Goal: Task Accomplishment & Management: Manage account settings

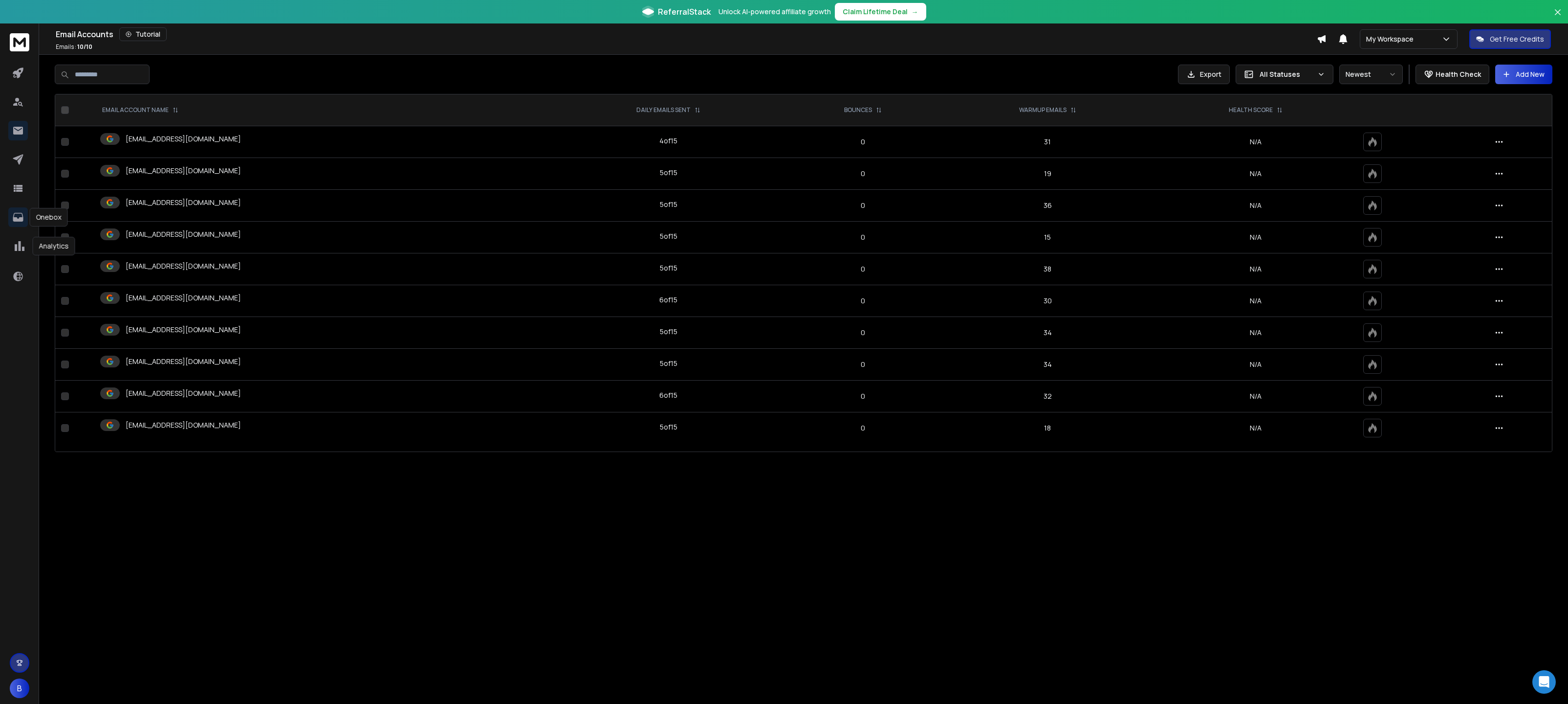
click at [24, 215] on link at bounding box center [18, 217] width 19 height 19
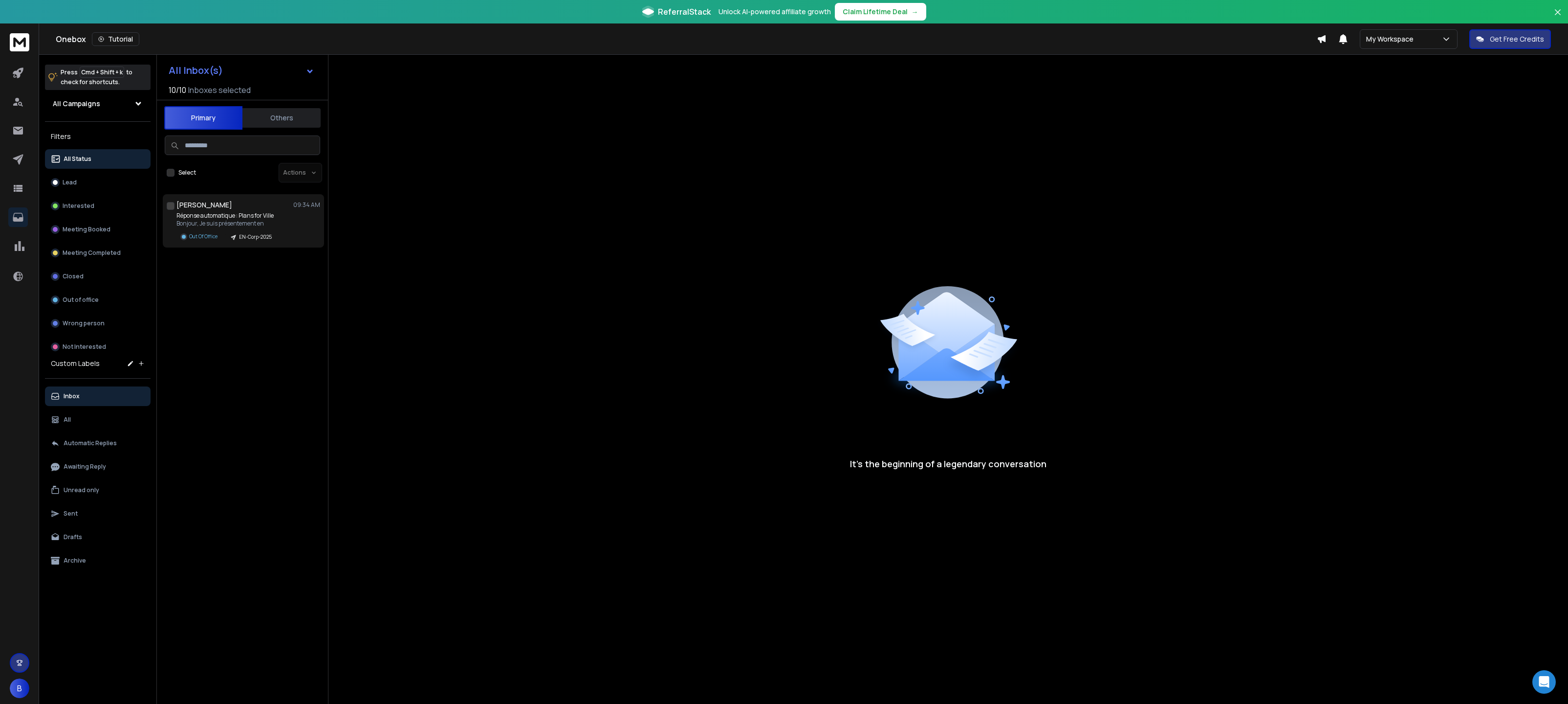
click at [255, 213] on p "Réponse automatique : Plans for Ville" at bounding box center [227, 216] width 101 height 8
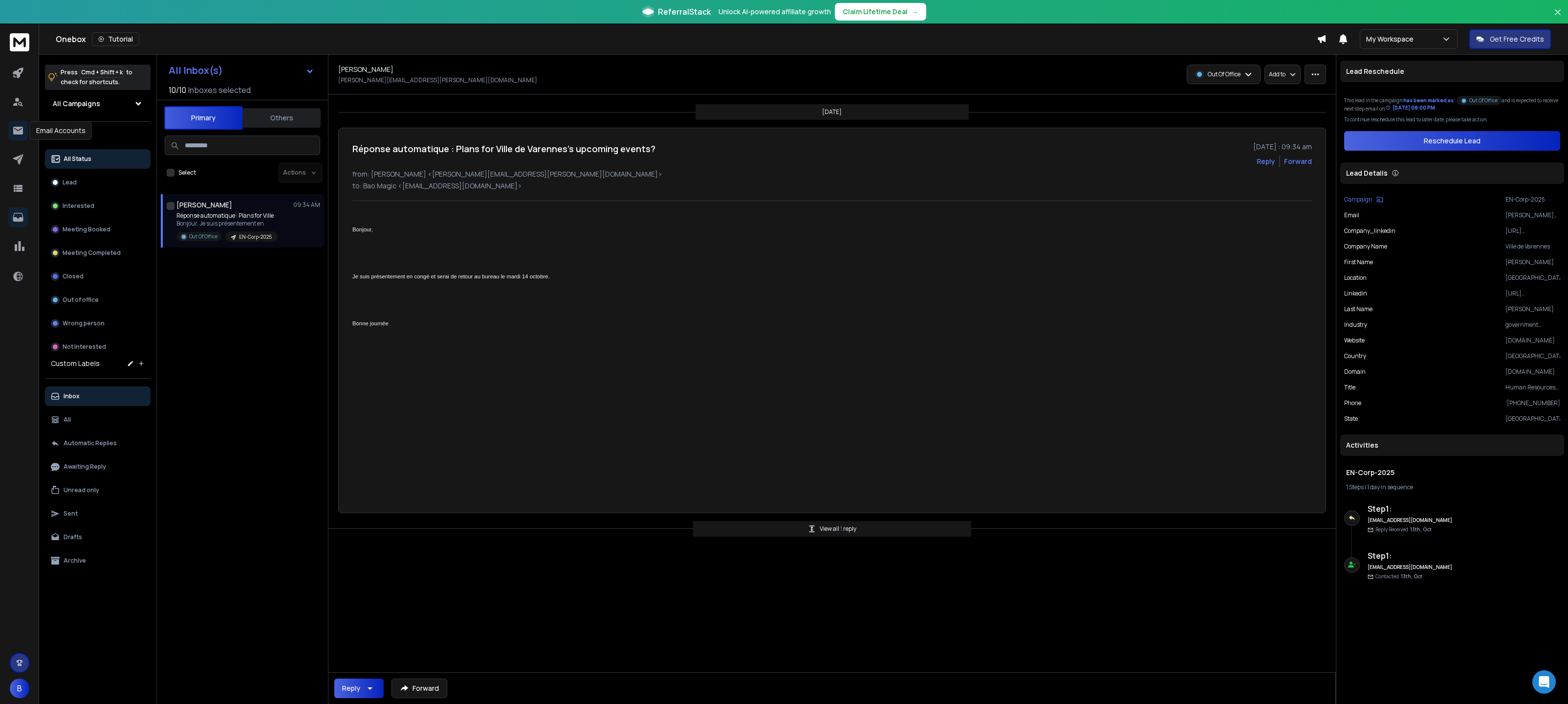
click at [19, 136] on icon at bounding box center [18, 130] width 12 height 12
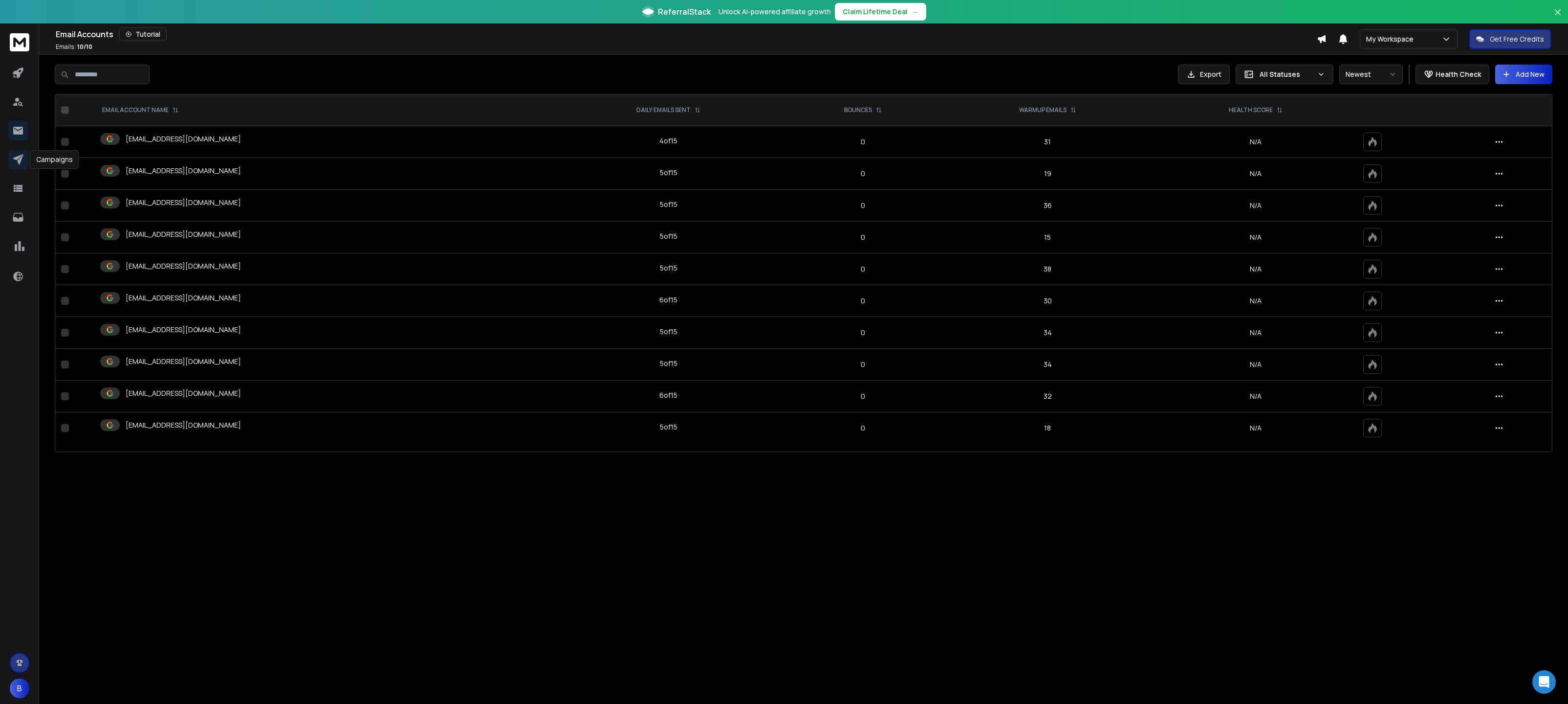
click at [18, 158] on icon at bounding box center [18, 160] width 10 height 10
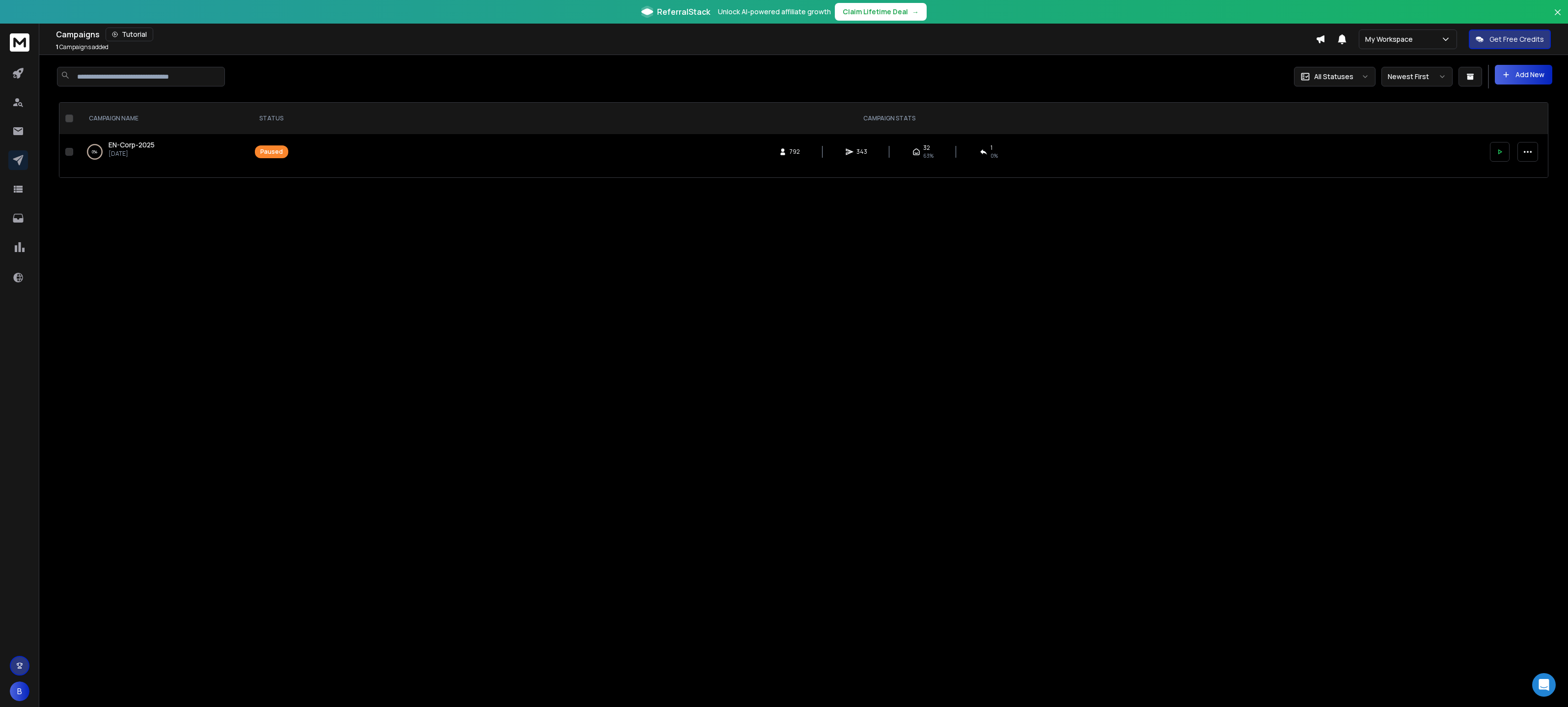
click at [546, 156] on div "792 343 32 63 % 1 0 %" at bounding box center [889, 152] width 1178 height 16
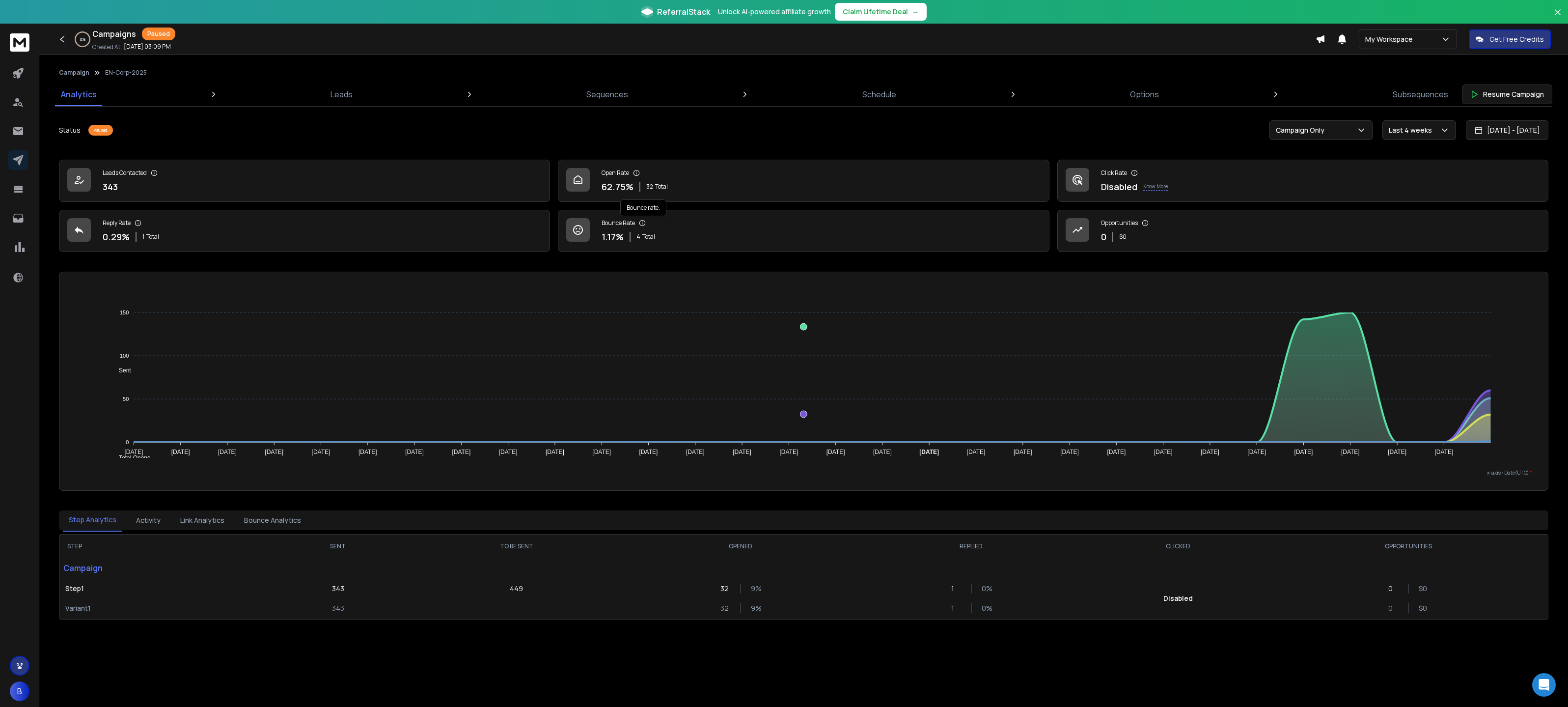
click at [642, 224] on icon at bounding box center [642, 223] width 7 height 7
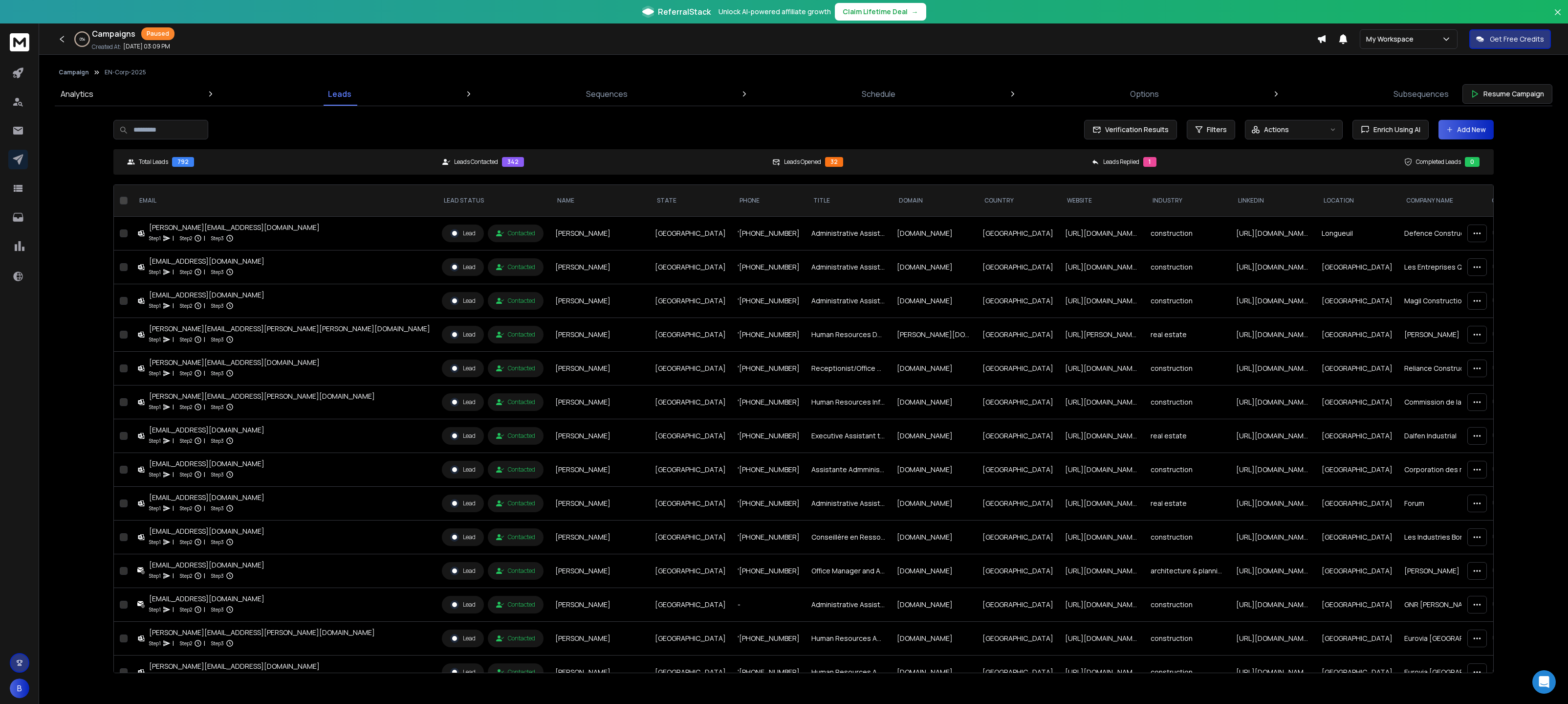
click at [91, 90] on p "Analytics" at bounding box center [77, 94] width 33 height 12
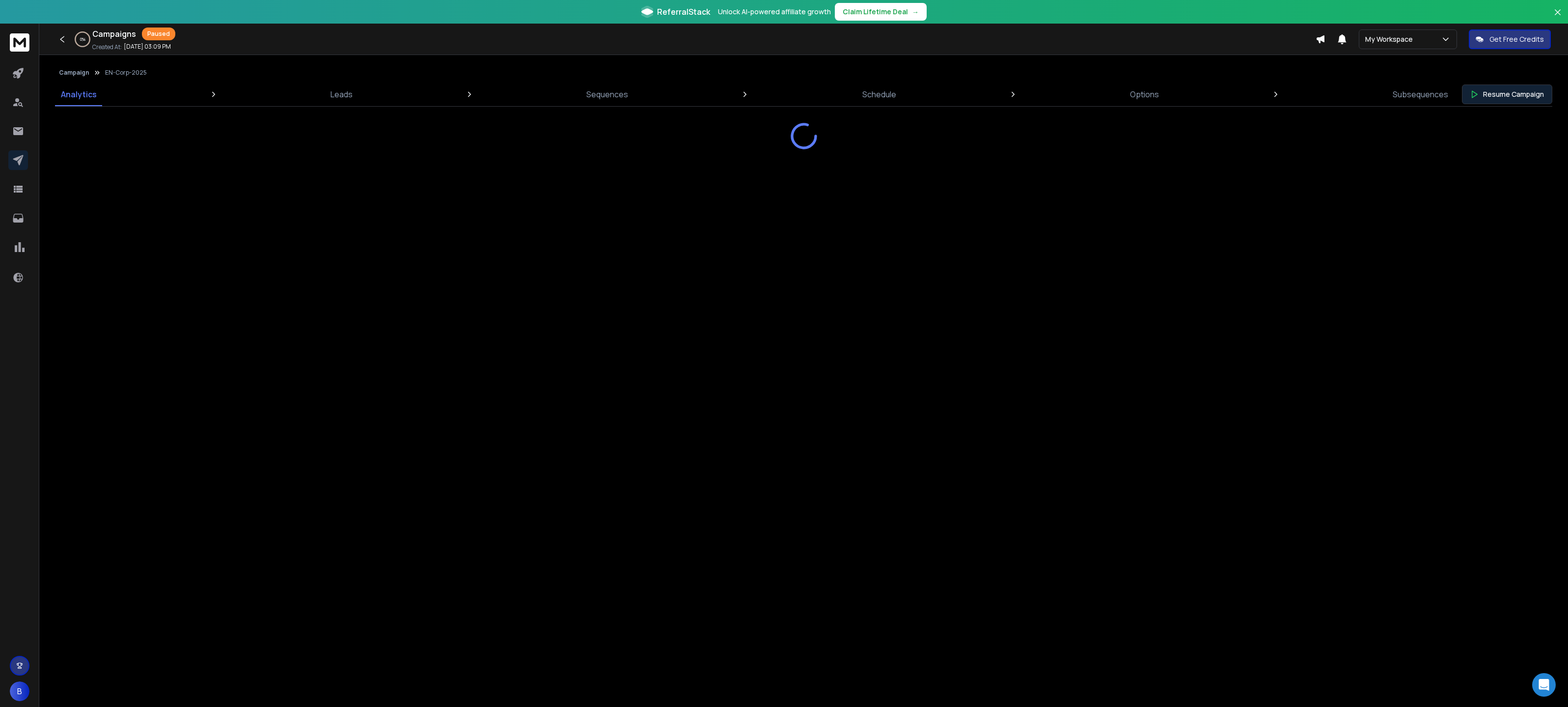
click at [1487, 98] on button "Resume Campaign" at bounding box center [1507, 94] width 91 height 20
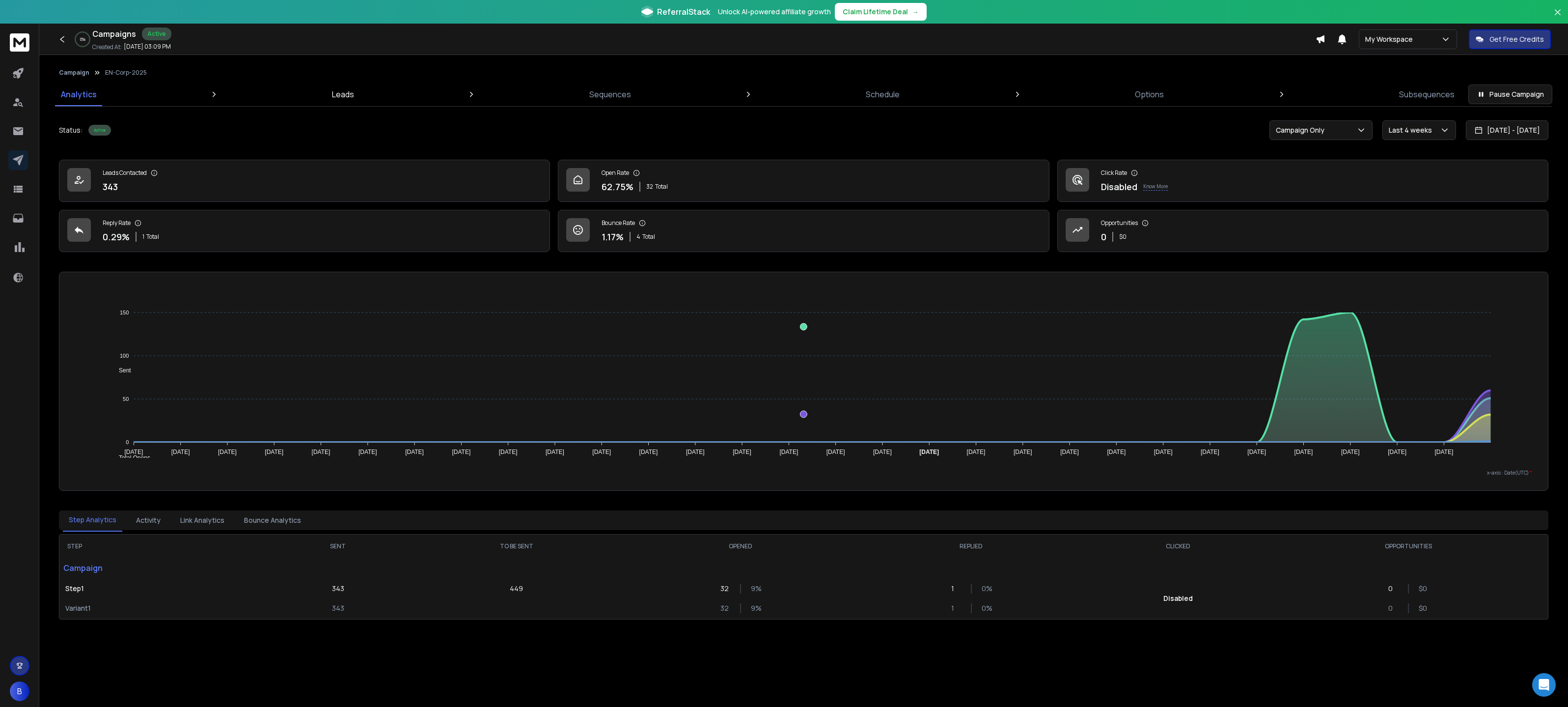
click at [338, 96] on p "Leads" at bounding box center [343, 94] width 22 height 12
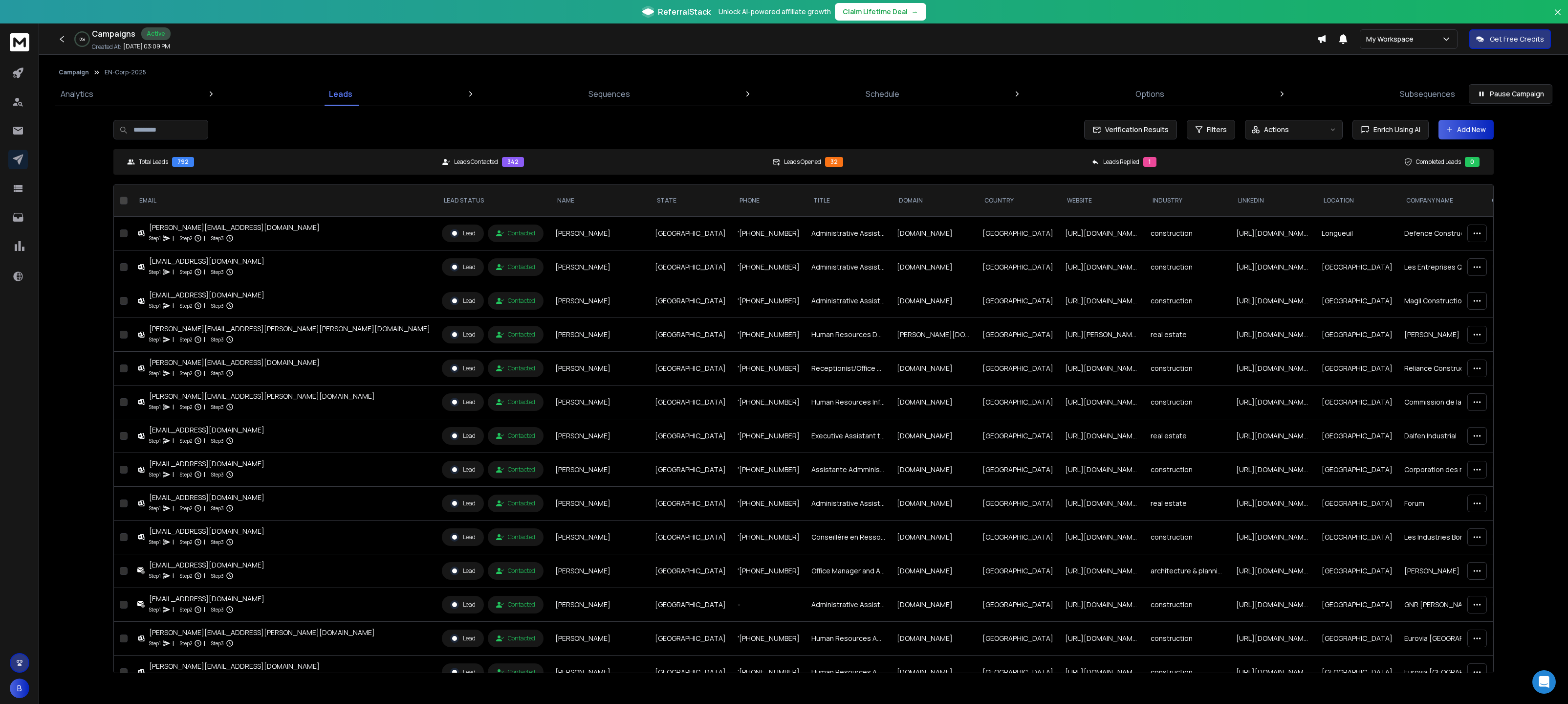
click at [814, 163] on p "Leads Opened" at bounding box center [802, 161] width 37 height 8
click at [1233, 130] on button "Filters" at bounding box center [1211, 130] width 48 height 19
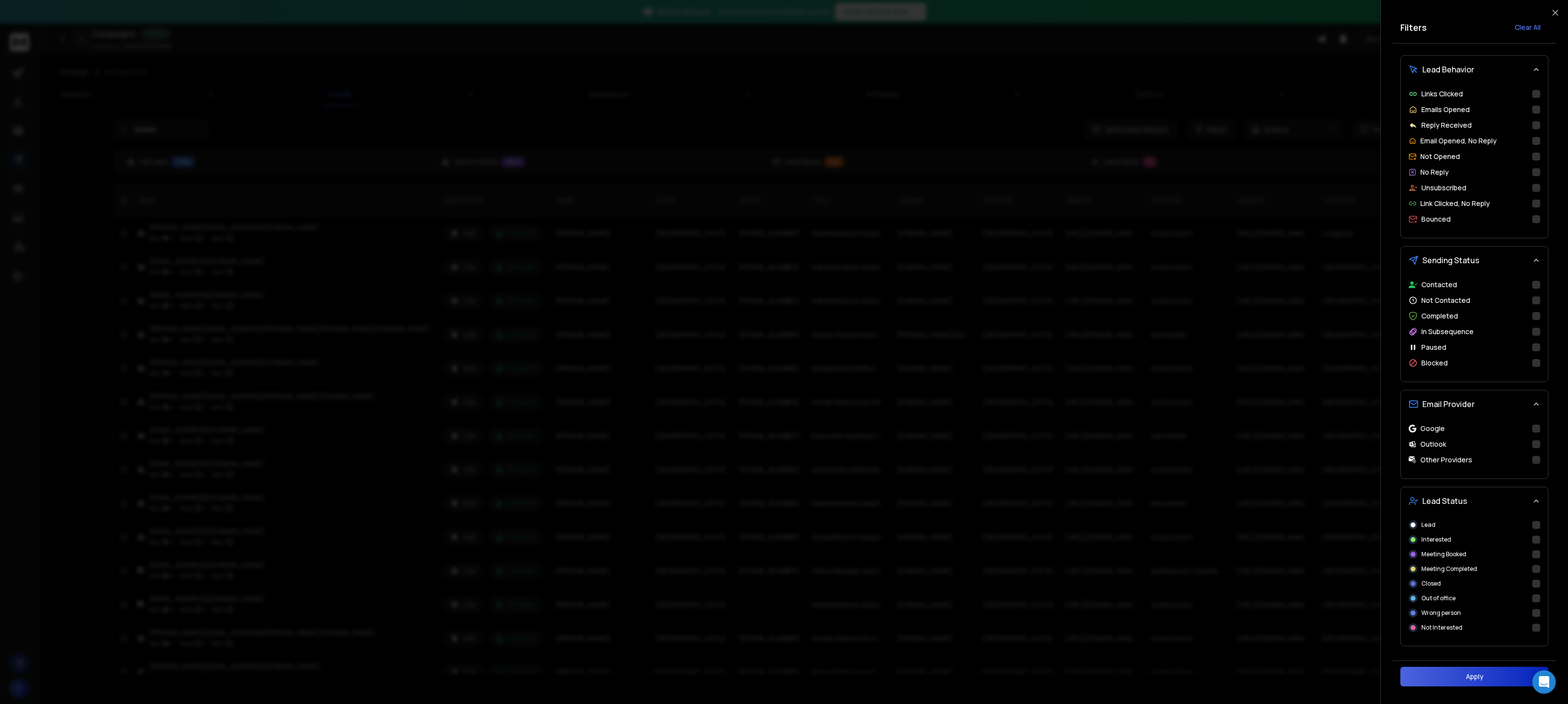
click at [1532, 139] on button "Email Opened, No Reply" at bounding box center [1536, 141] width 8 height 8
click at [1532, 141] on button "Email Opened, No Reply" at bounding box center [1536, 141] width 8 height 8
click at [1532, 109] on button "Emails Opened" at bounding box center [1536, 109] width 8 height 8
click at [1490, 678] on button "Apply" at bounding box center [1474, 676] width 148 height 19
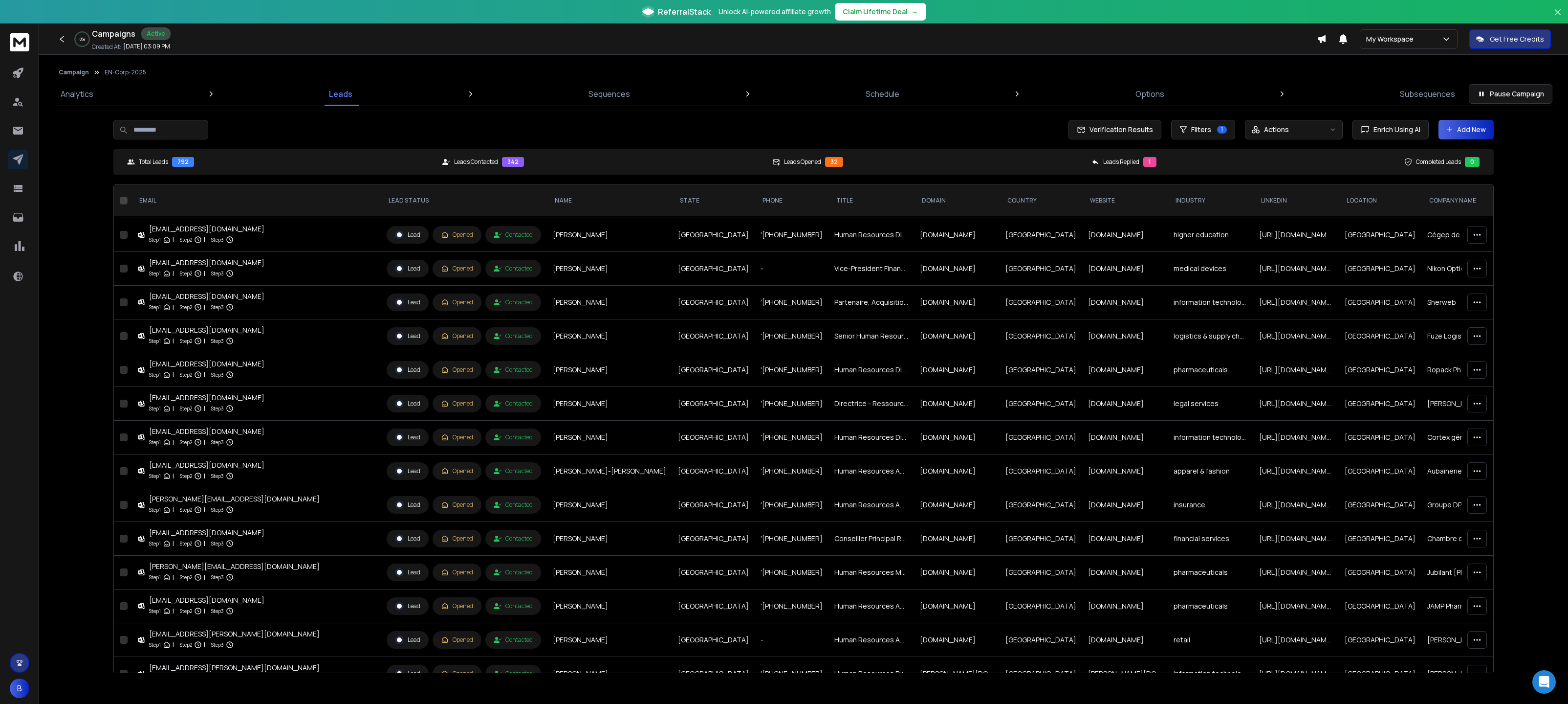
scroll to position [433, 0]
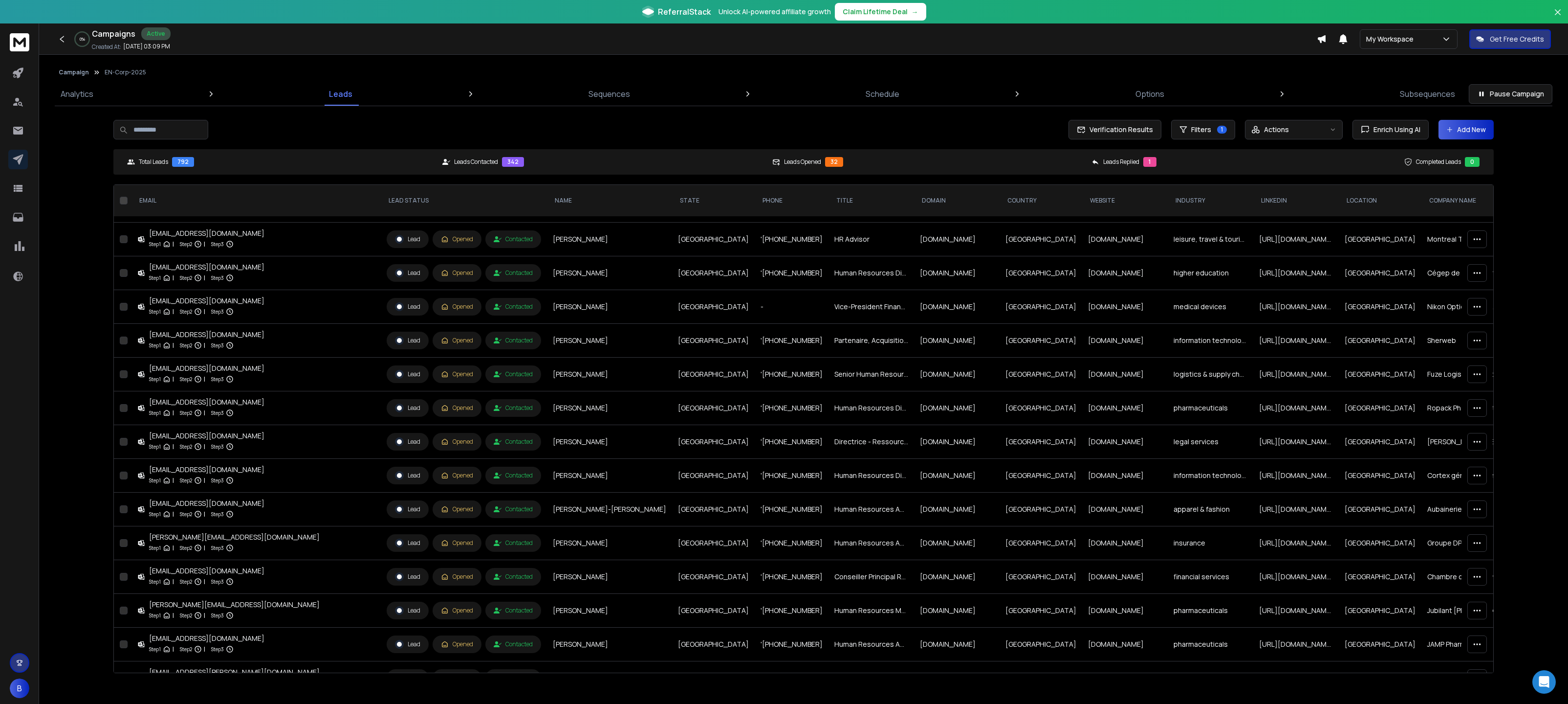
click at [828, 306] on td "Vice-President Finance and Human Resources" at bounding box center [871, 306] width 86 height 33
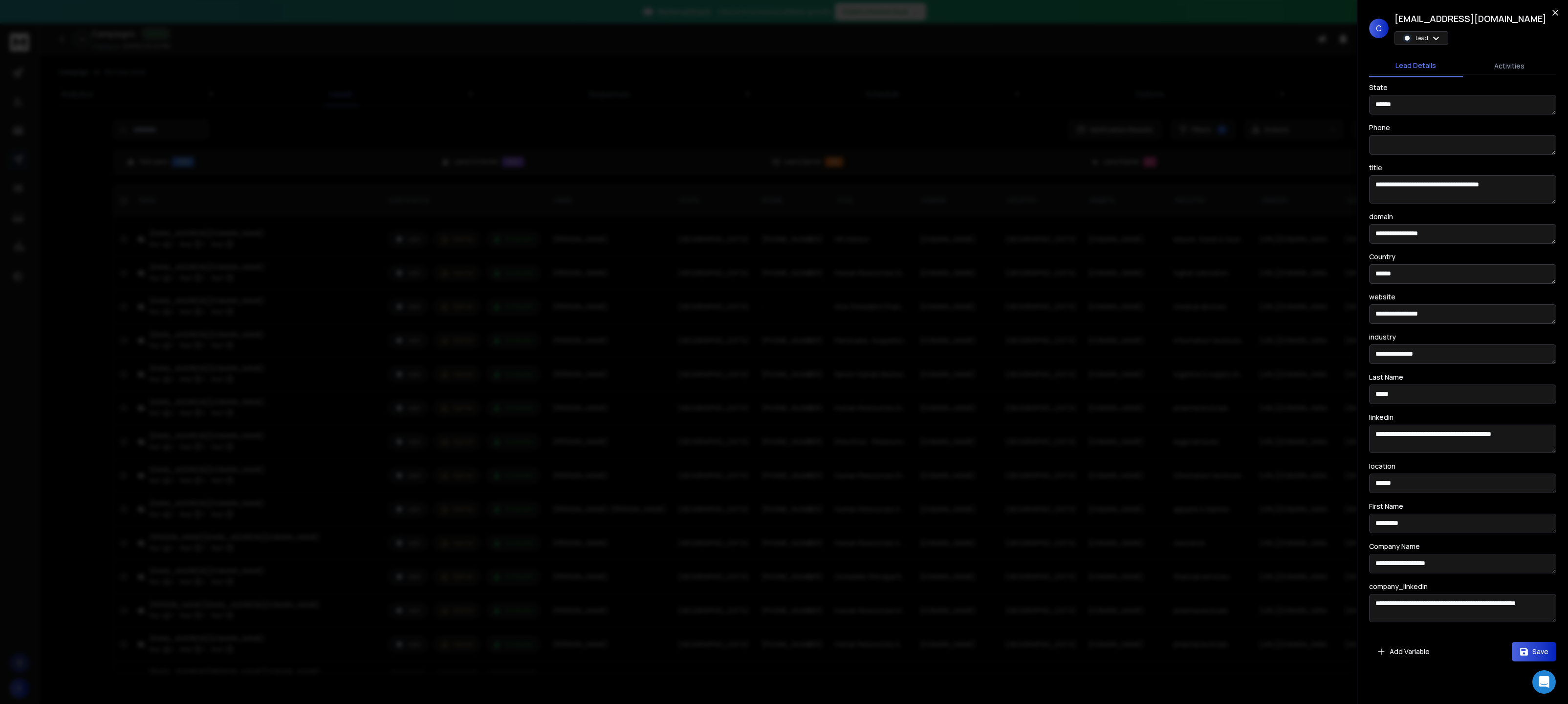
click at [1554, 11] on icon "button" at bounding box center [1555, 13] width 10 height 10
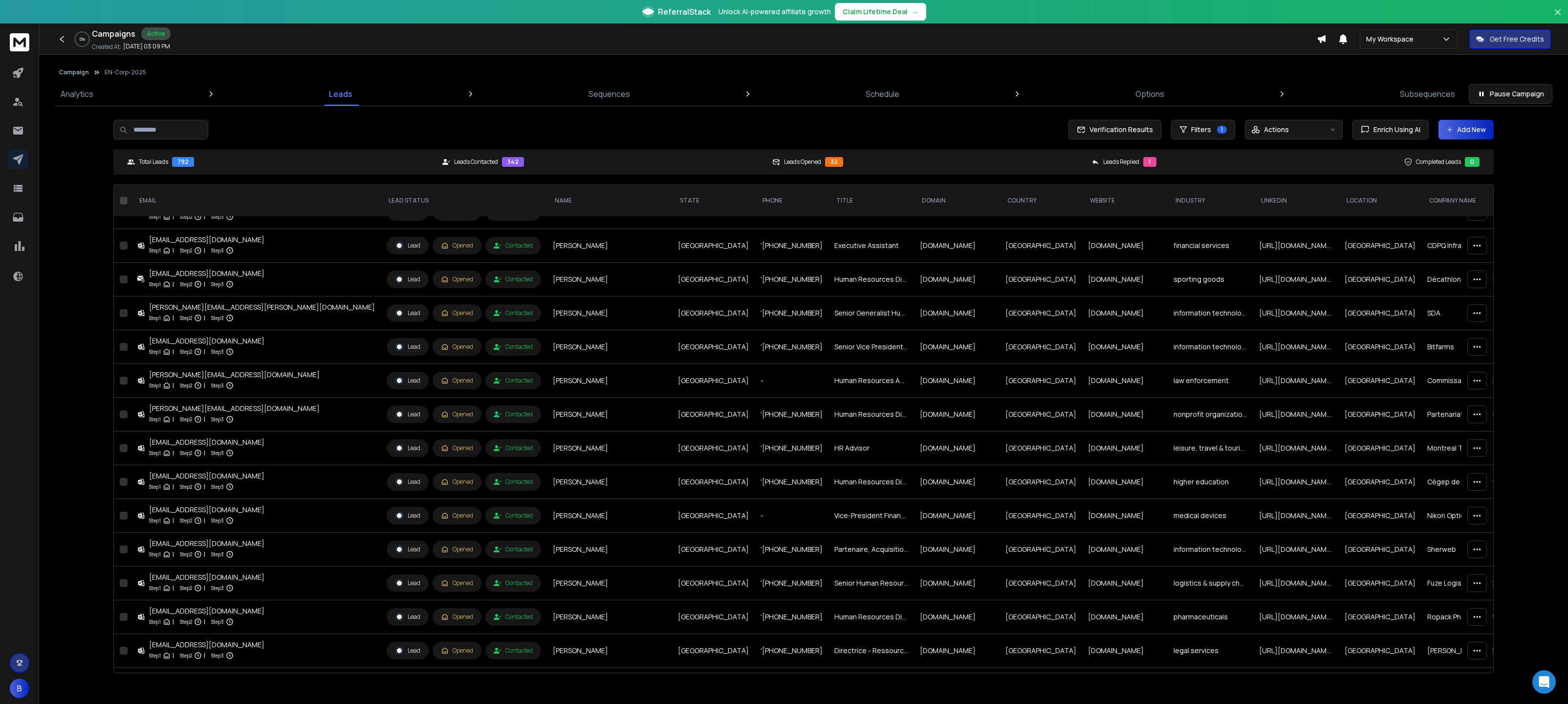
scroll to position [128, 0]
